Goal: Task Accomplishment & Management: Manage account settings

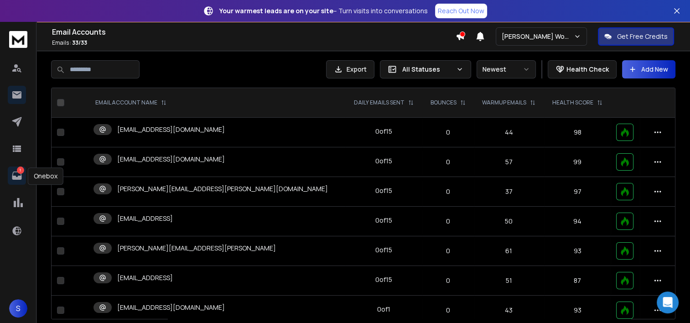
click at [15, 178] on icon at bounding box center [17, 176] width 10 height 8
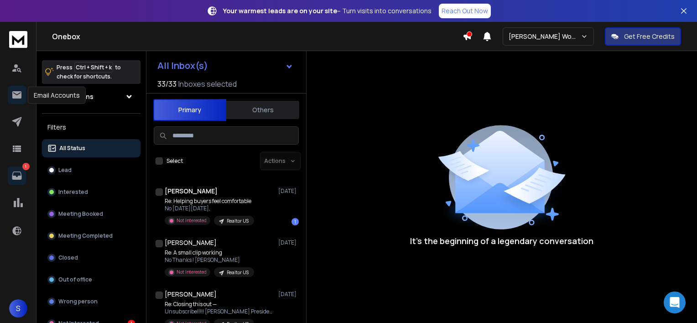
click at [14, 92] on icon at bounding box center [16, 94] width 9 height 7
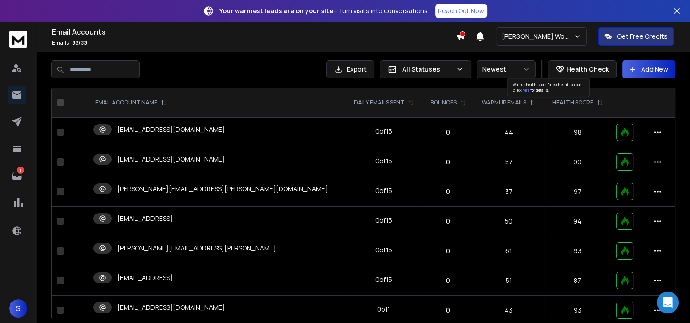
click at [553, 103] on p "HEALTH SCORE" at bounding box center [573, 102] width 41 height 7
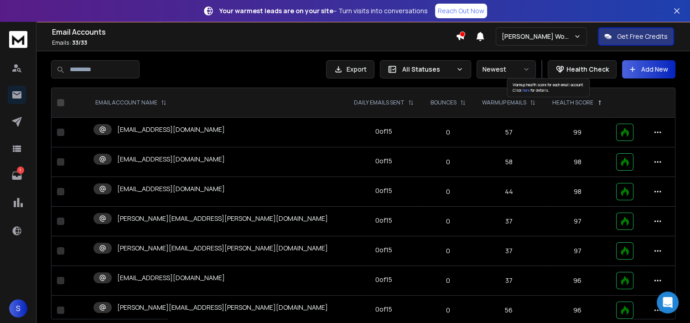
click at [553, 103] on p "HEALTH SCORE" at bounding box center [573, 102] width 41 height 7
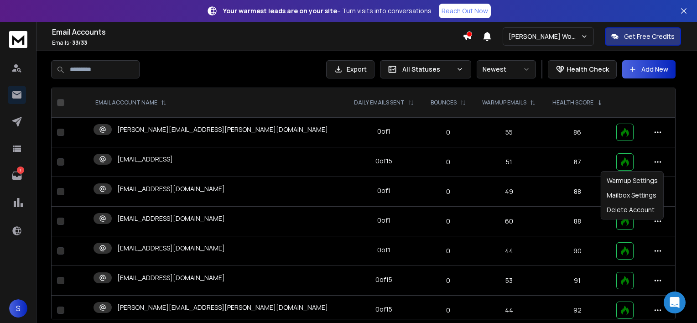
click at [654, 162] on icon at bounding box center [658, 162] width 8 height 8
click at [638, 195] on div "Mailbox Settings" at bounding box center [632, 195] width 58 height 15
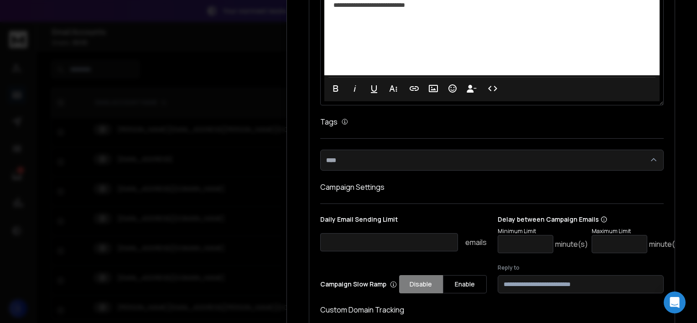
scroll to position [183, 0]
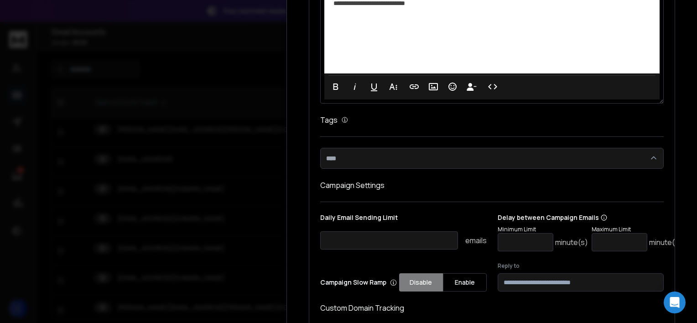
drag, startPoint x: 296, startPoint y: 223, endPoint x: 287, endPoint y: 221, distance: 9.3
click at [287, 221] on div "**********" at bounding box center [492, 161] width 411 height 323
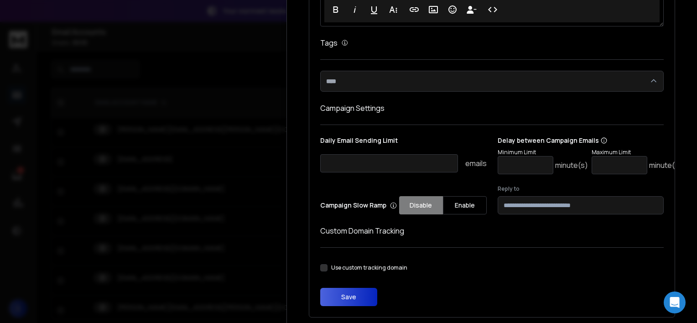
scroll to position [274, 0]
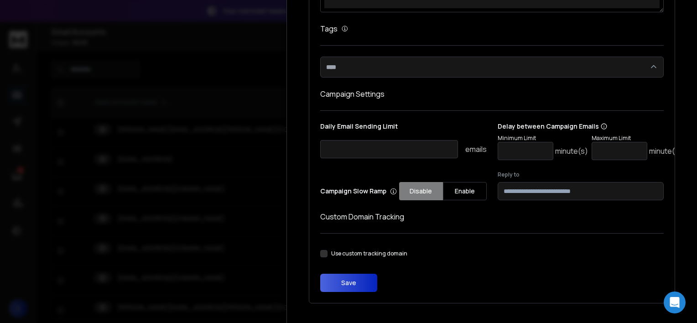
type input "*"
click at [361, 283] on button "Save" at bounding box center [348, 283] width 57 height 18
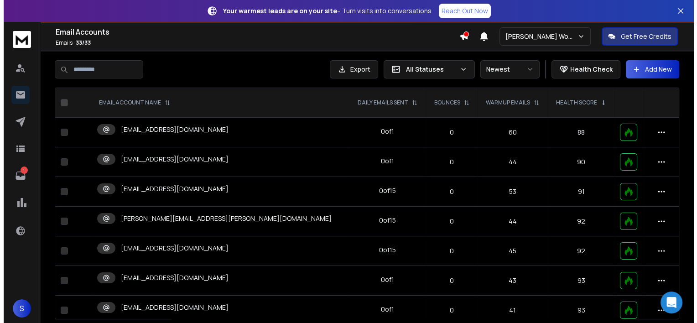
scroll to position [137, 0]
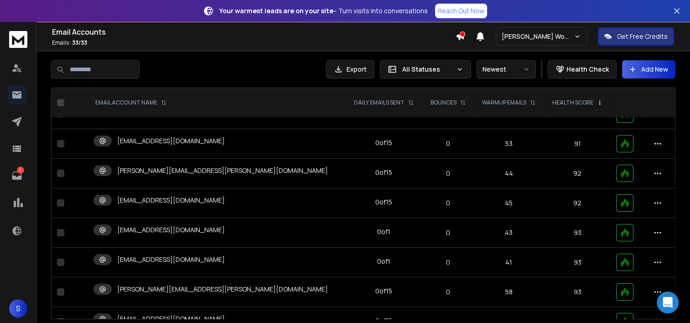
click at [654, 232] on icon at bounding box center [657, 232] width 7 height 1
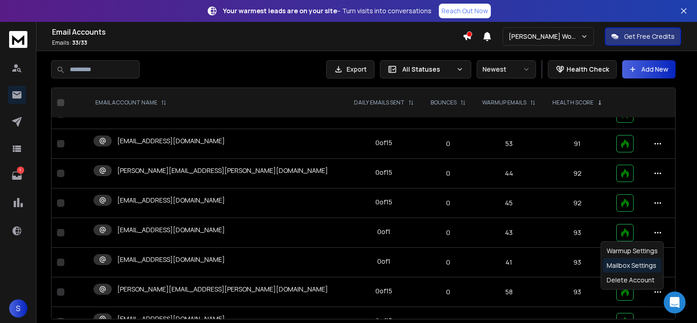
click at [635, 268] on div "Mailbox Settings" at bounding box center [632, 265] width 58 height 15
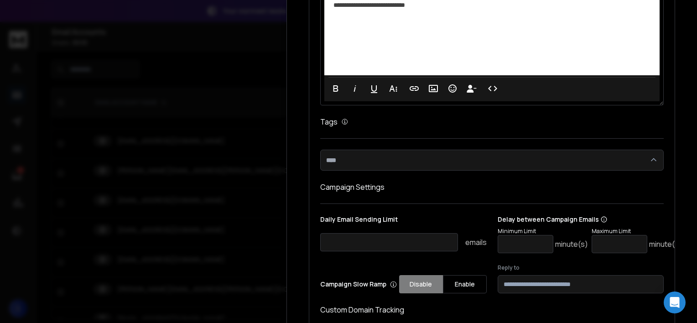
scroll to position [183, 0]
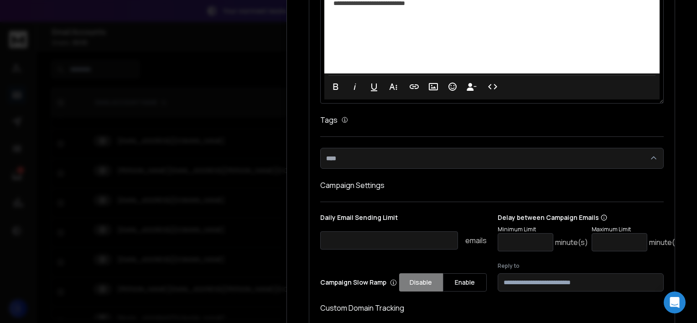
click at [345, 237] on input "*" at bounding box center [389, 240] width 138 height 18
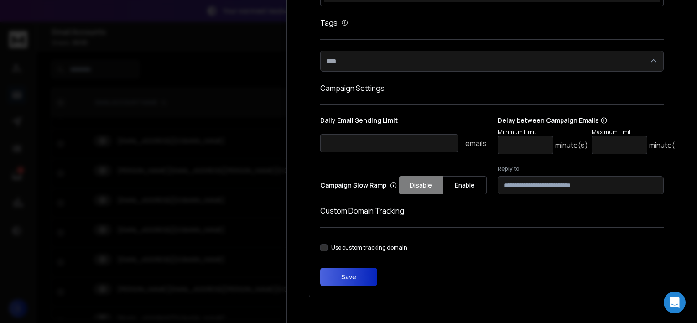
scroll to position [286, 0]
type input "**"
click at [358, 272] on button "Save" at bounding box center [348, 277] width 57 height 18
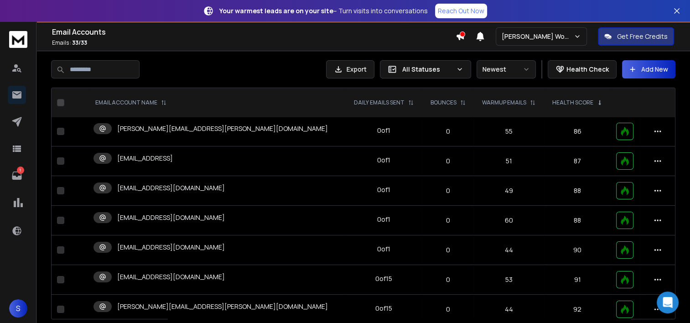
scroll to position [0, 0]
